Goal: Check status: Check status

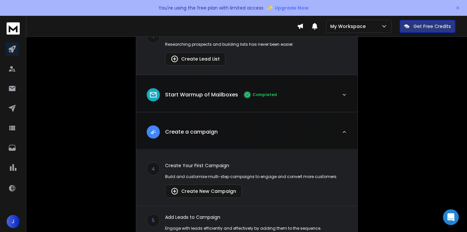
scroll to position [140, 0]
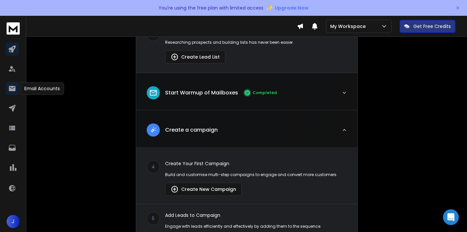
click at [18, 90] on link at bounding box center [12, 88] width 13 height 13
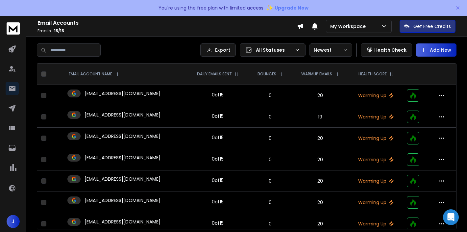
click at [441, 95] on icon at bounding box center [442, 95] width 6 height 6
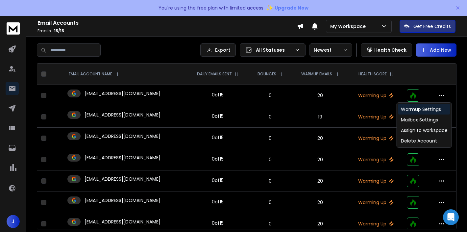
click at [428, 108] on div "Warmup Settings" at bounding box center [425, 109] width 52 height 11
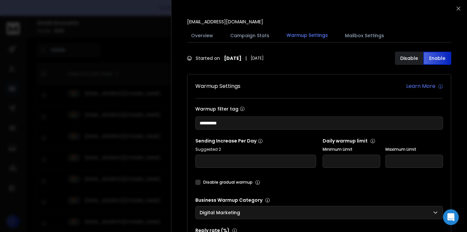
click at [244, 36] on button "Campaign Stats" at bounding box center [249, 35] width 47 height 14
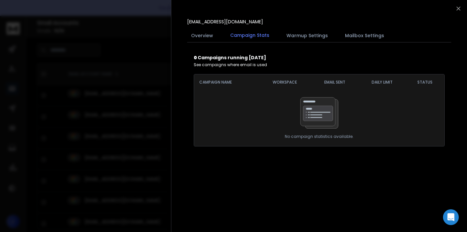
click at [207, 32] on button "Overview" at bounding box center [202, 35] width 30 height 14
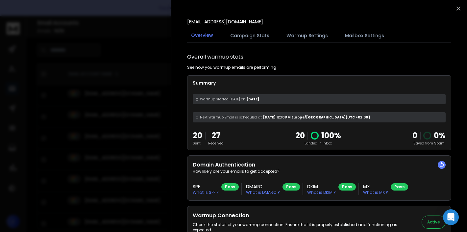
click at [260, 35] on button "Campaign Stats" at bounding box center [249, 35] width 47 height 14
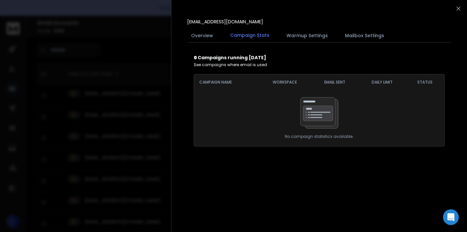
click at [299, 36] on button "Warmup Settings" at bounding box center [307, 35] width 49 height 14
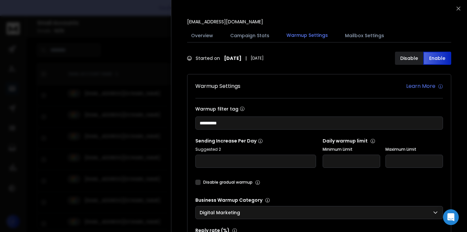
click at [355, 39] on button "Mailbox Settings" at bounding box center [364, 35] width 47 height 14
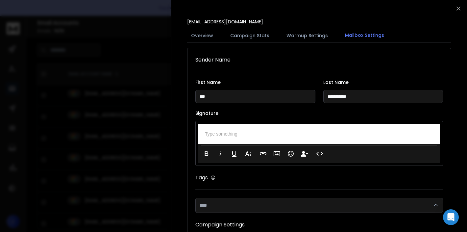
click at [199, 36] on button "Overview" at bounding box center [202, 35] width 30 height 14
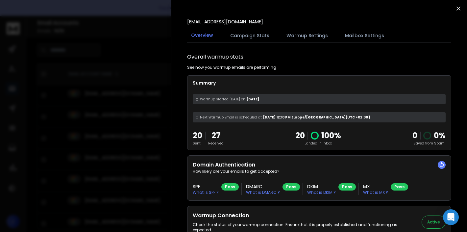
click at [455, 11] on icon "button" at bounding box center [458, 8] width 7 height 7
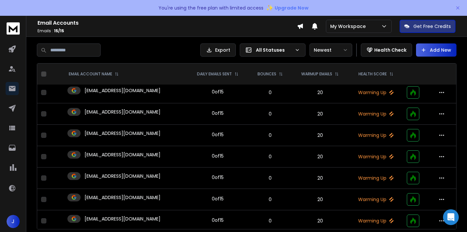
scroll to position [182, 0]
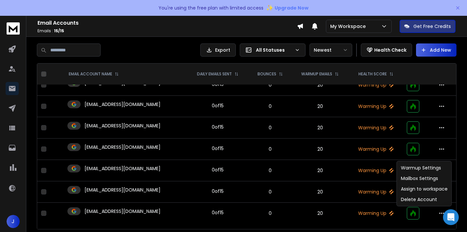
click at [439, 211] on icon at bounding box center [442, 213] width 6 height 6
click at [428, 167] on div "Warmup Settings" at bounding box center [425, 168] width 52 height 11
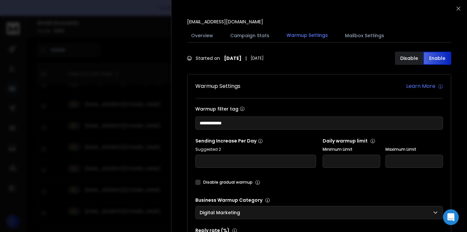
click at [202, 38] on button "Overview" at bounding box center [202, 35] width 30 height 14
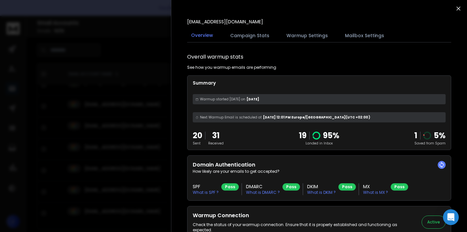
click at [456, 10] on icon "button" at bounding box center [458, 8] width 7 height 7
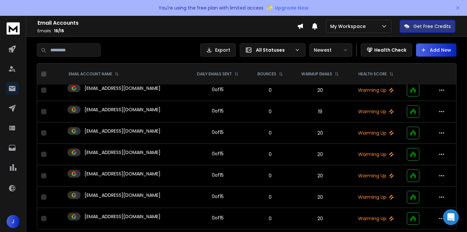
scroll to position [0, 0]
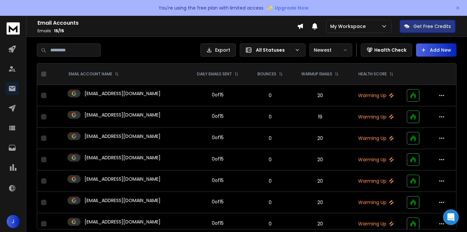
click at [443, 119] on icon at bounding box center [442, 117] width 6 height 6
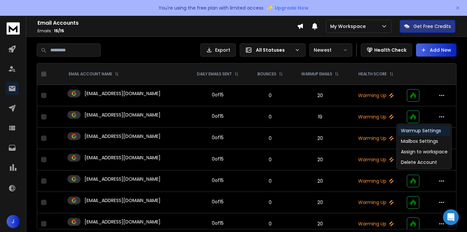
click at [426, 134] on div "Warmup Settings" at bounding box center [425, 130] width 52 height 11
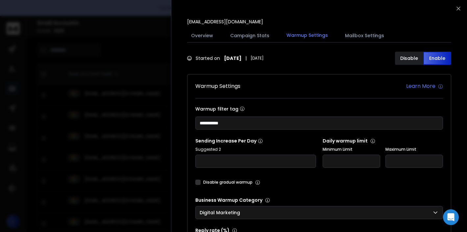
click at [221, 36] on div "Overview Campaign Stats Warmup Settings Mailbox Settings" at bounding box center [319, 35] width 264 height 13
click at [207, 39] on button "Overview" at bounding box center [202, 35] width 30 height 14
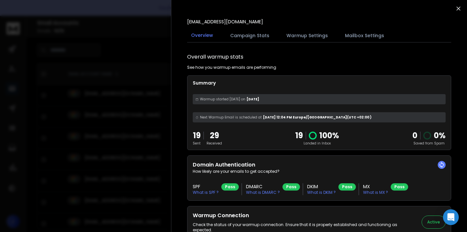
click at [457, 9] on icon "button" at bounding box center [458, 8] width 7 height 7
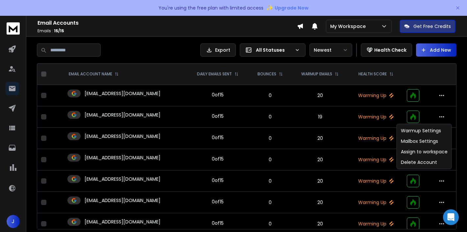
click at [446, 116] on button at bounding box center [441, 116] width 21 height 11
click at [436, 129] on div "Warmup Settings" at bounding box center [425, 130] width 52 height 11
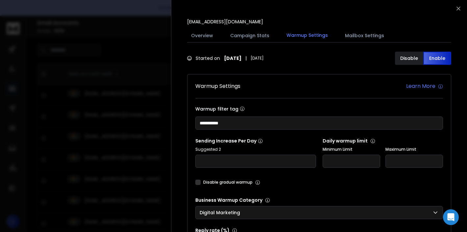
click at [195, 39] on button "Overview" at bounding box center [202, 35] width 30 height 14
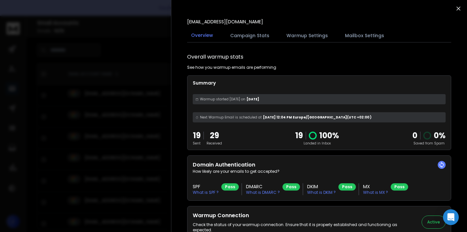
click at [455, 7] on icon "button" at bounding box center [458, 8] width 7 height 7
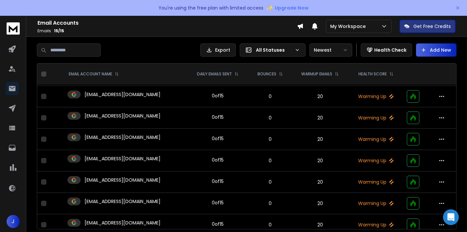
scroll to position [182, 0]
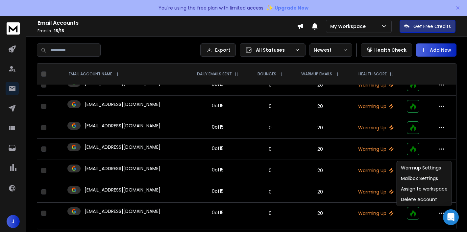
click at [438, 219] on button at bounding box center [441, 213] width 21 height 11
click at [429, 165] on div "Warmup Settings" at bounding box center [425, 168] width 52 height 11
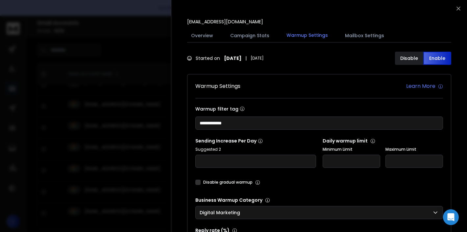
click at [200, 35] on button "Overview" at bounding box center [202, 35] width 30 height 14
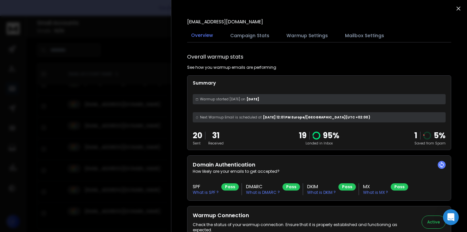
click at [456, 9] on icon "button" at bounding box center [458, 8] width 7 height 7
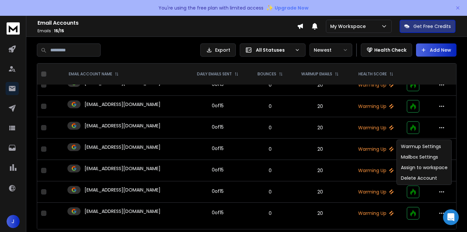
click at [444, 194] on icon at bounding box center [442, 192] width 6 height 6
click at [432, 147] on div "Warmup Settings" at bounding box center [425, 146] width 52 height 11
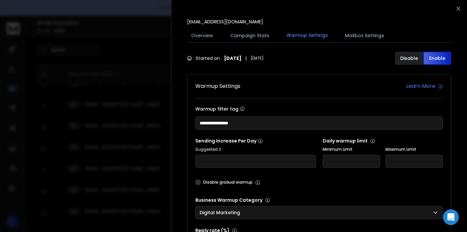
click at [203, 37] on button "Overview" at bounding box center [202, 35] width 30 height 14
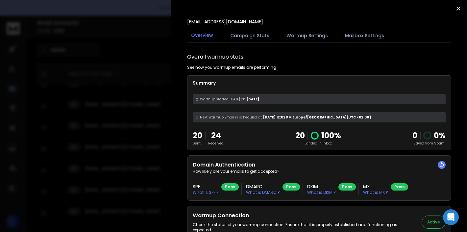
click at [457, 8] on icon "button" at bounding box center [458, 8] width 3 height 3
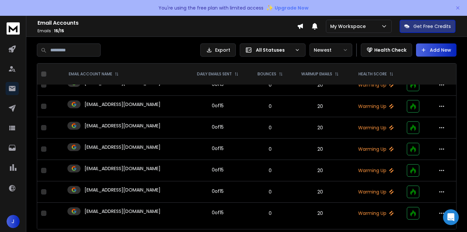
click at [446, 168] on button at bounding box center [441, 170] width 21 height 11
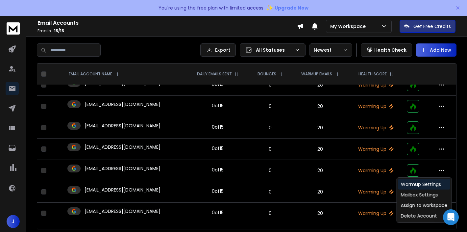
click at [426, 186] on div "Warmup Settings" at bounding box center [425, 184] width 52 height 11
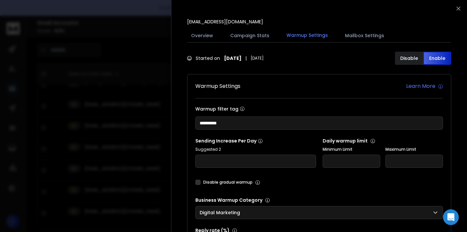
click at [198, 31] on button "Overview" at bounding box center [202, 35] width 30 height 14
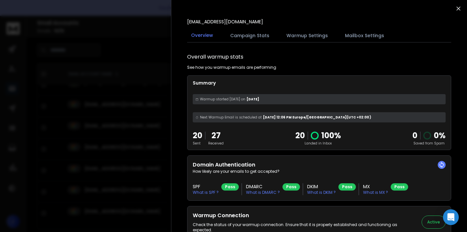
click at [457, 9] on icon "button" at bounding box center [458, 8] width 3 height 3
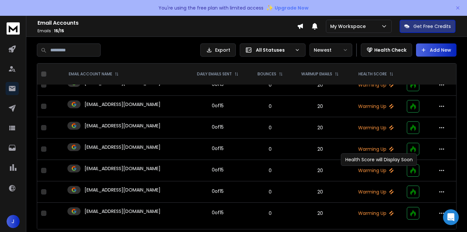
click at [376, 171] on p "Warming Up" at bounding box center [376, 170] width 46 height 7
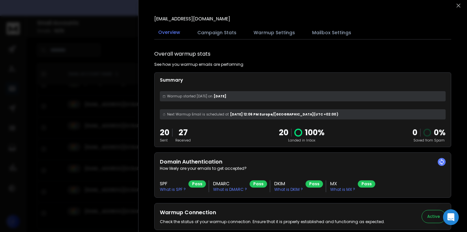
scroll to position [0, 0]
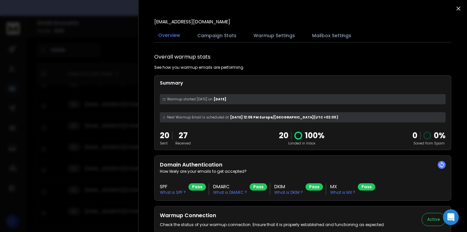
click at [455, 11] on icon "button" at bounding box center [458, 8] width 7 height 7
